Goal: Check status

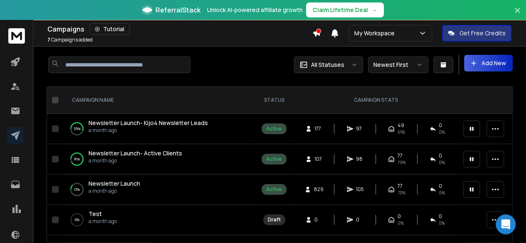
click at [143, 153] on span "Newsletter Launch- Active Clients" at bounding box center [134, 153] width 93 height 8
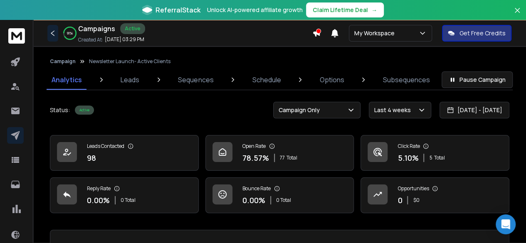
click at [50, 37] on button at bounding box center [52, 33] width 11 height 17
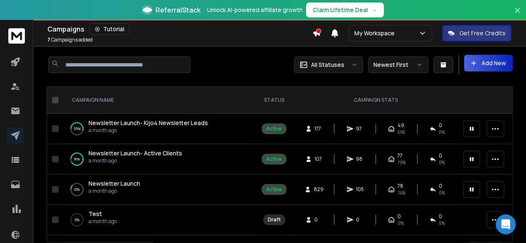
click at [109, 184] on span "Newsletter Launch" at bounding box center [114, 183] width 52 height 8
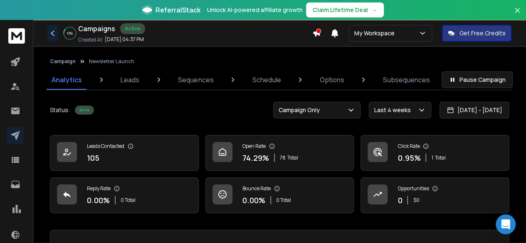
click at [55, 32] on icon at bounding box center [52, 32] width 7 height 7
